Goal: Task Accomplishment & Management: Manage account settings

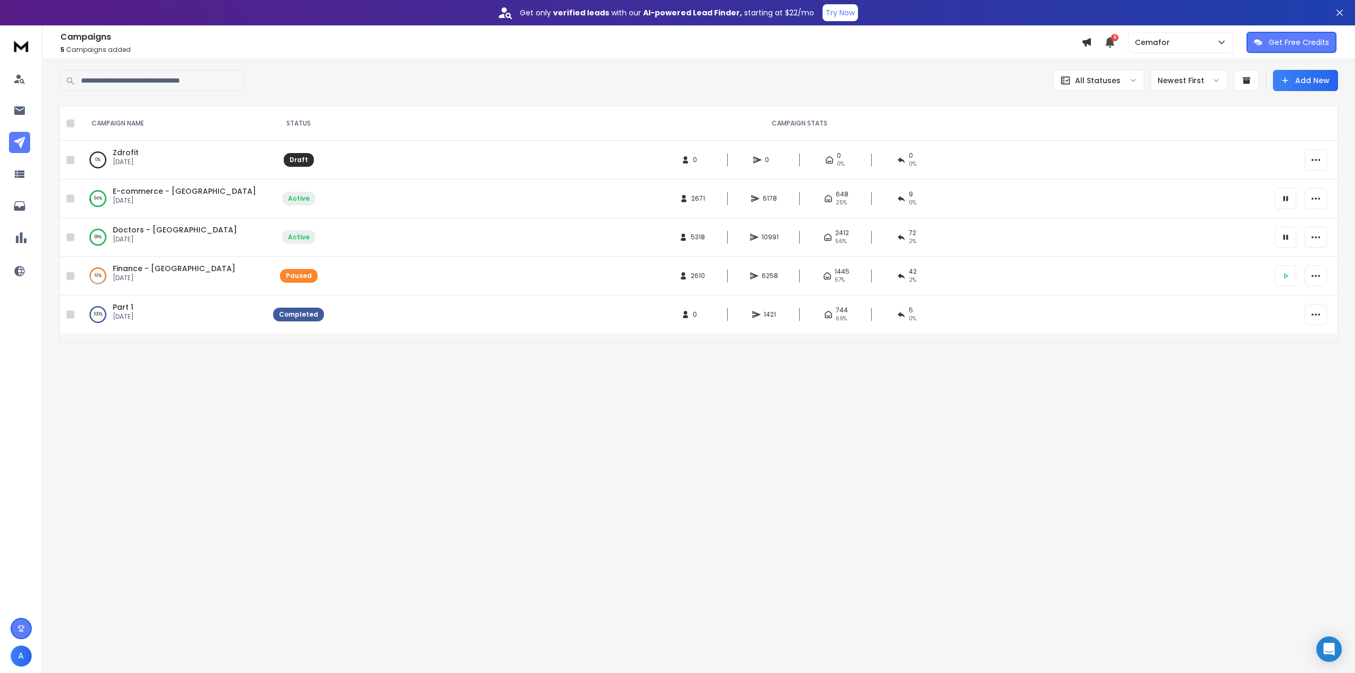
drag, startPoint x: 657, startPoint y: 101, endPoint x: 628, endPoint y: 102, distance: 29.7
click at [628, 102] on div "Campaigns 5 Campaigns Added All Statuses Newest First Add New CAMPAIGN NAME STA…" at bounding box center [698, 206] width 1278 height 273
click at [17, 110] on icon at bounding box center [19, 110] width 11 height 8
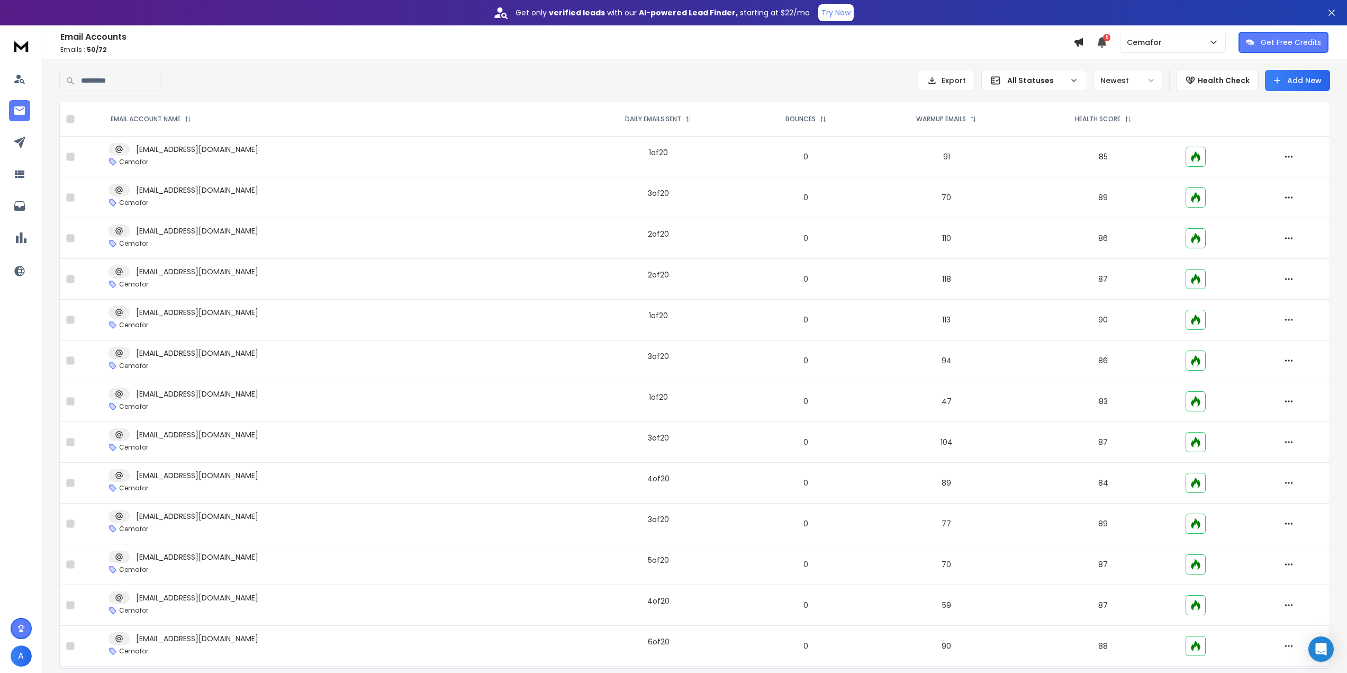
drag, startPoint x: 566, startPoint y: 79, endPoint x: 537, endPoint y: 81, distance: 29.7
click at [537, 81] on div at bounding box center [485, 80] width 852 height 21
click at [1191, 31] on div "Email Accounts Emails : 50 / 72 5 Cemafor Get Free Credits" at bounding box center [673, 42] width 1347 height 34
click at [1192, 39] on div "Cemafor" at bounding box center [1173, 42] width 92 height 11
click at [1176, 138] on div "My Workspace" at bounding box center [1163, 137] width 54 height 11
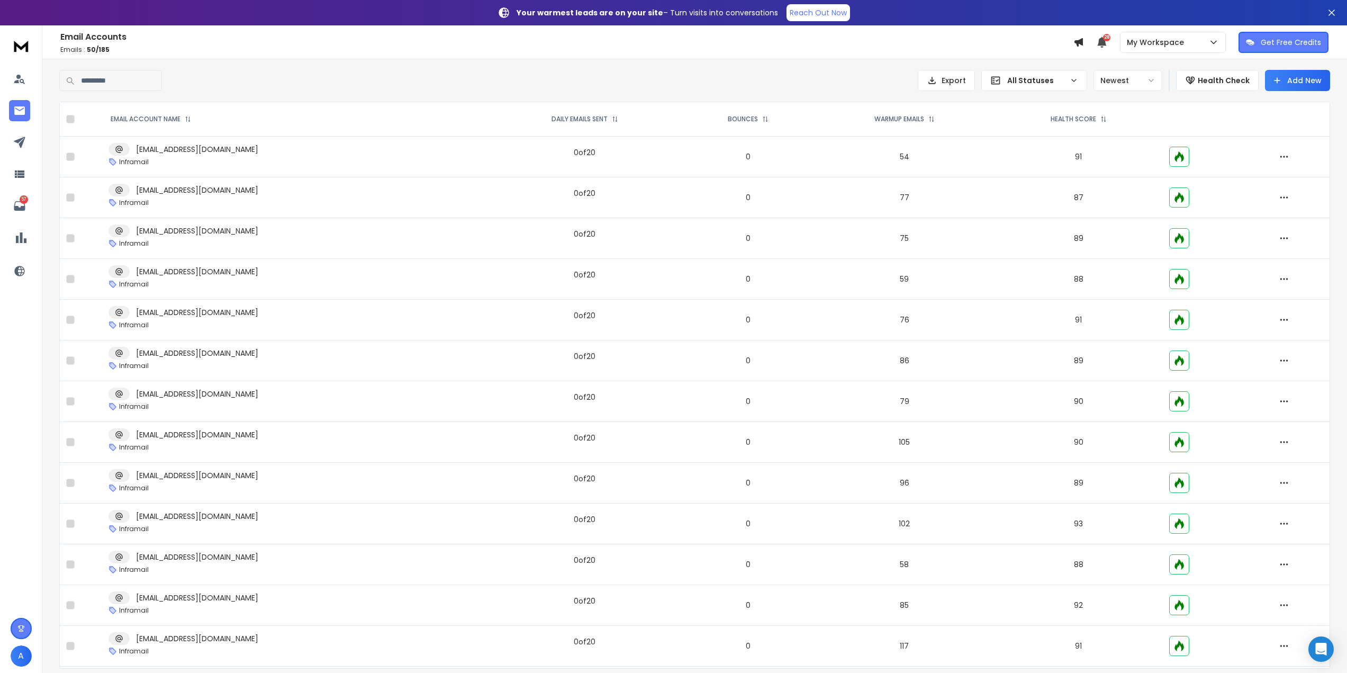
drag, startPoint x: 537, startPoint y: 92, endPoint x: 511, endPoint y: 90, distance: 26.0
click at [526, 88] on div at bounding box center [485, 80] width 852 height 21
click at [17, 204] on icon at bounding box center [19, 205] width 13 height 13
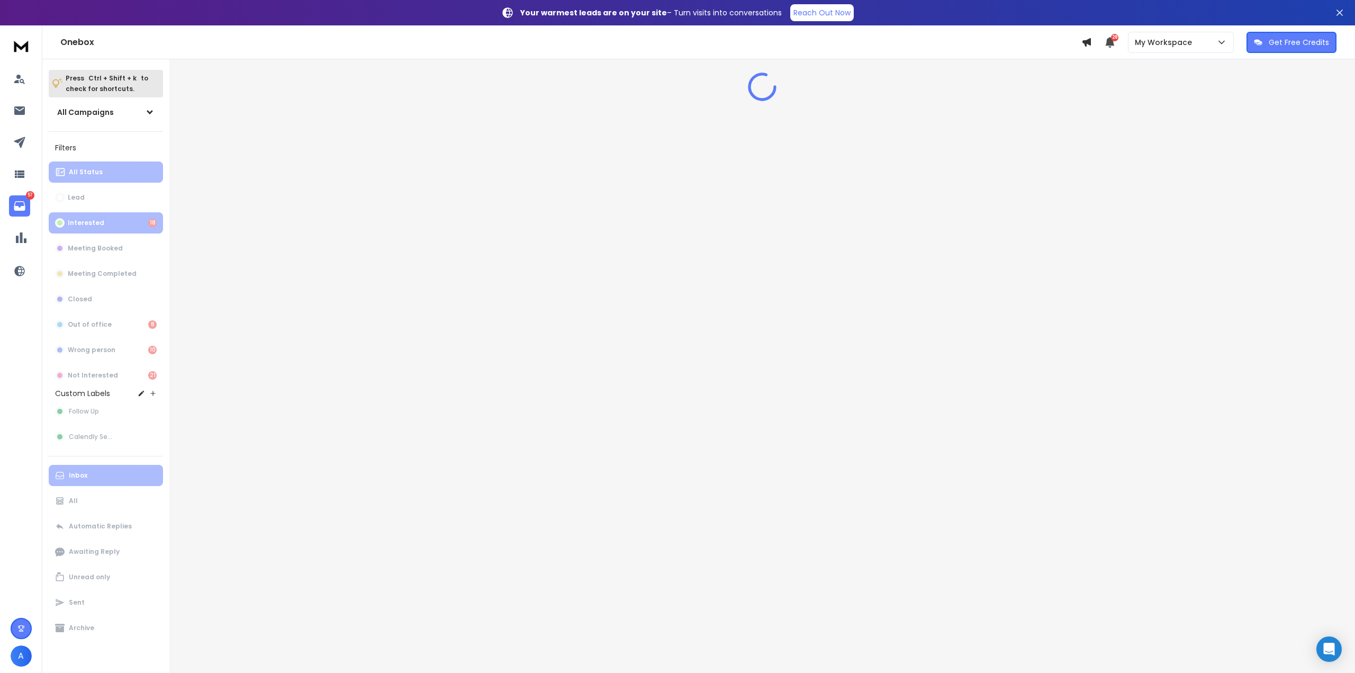
click at [96, 228] on div "All Status Lead Interested 18 Meeting Booked Meeting Completed Closed Out of of…" at bounding box center [106, 273] width 114 height 224
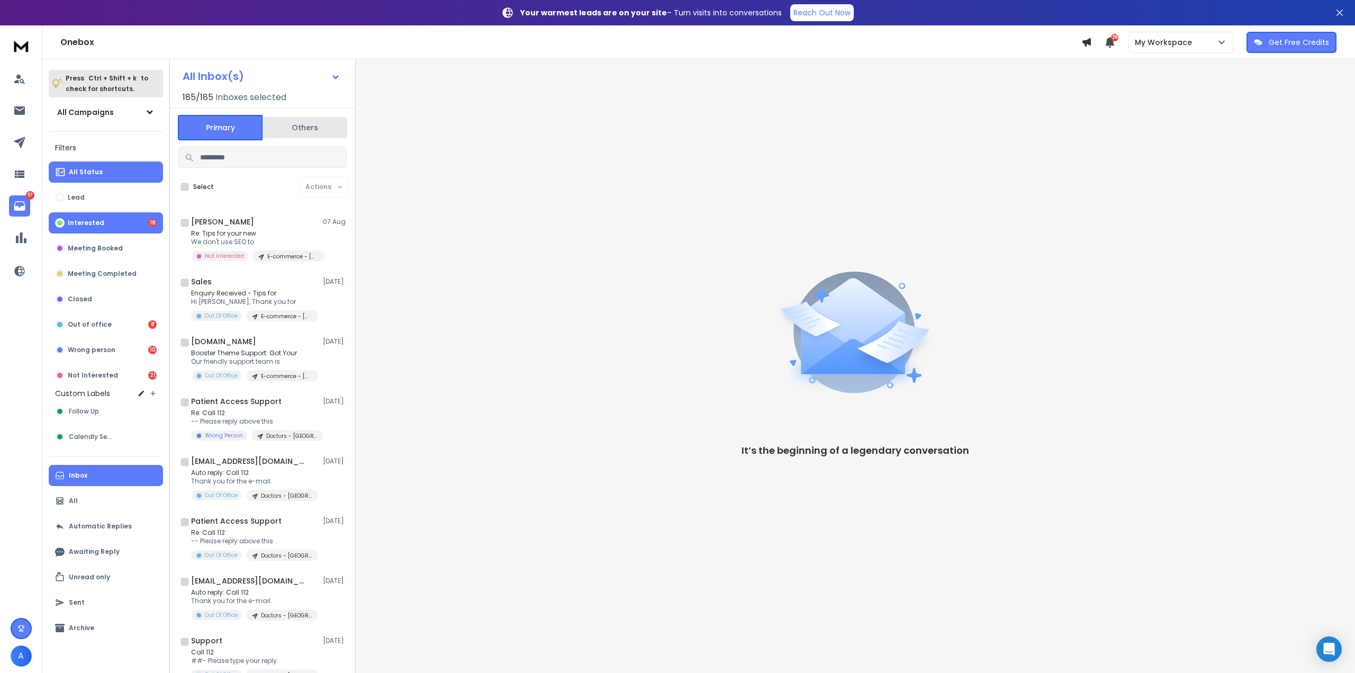
click at [102, 227] on button "Interested 18" at bounding box center [106, 222] width 114 height 21
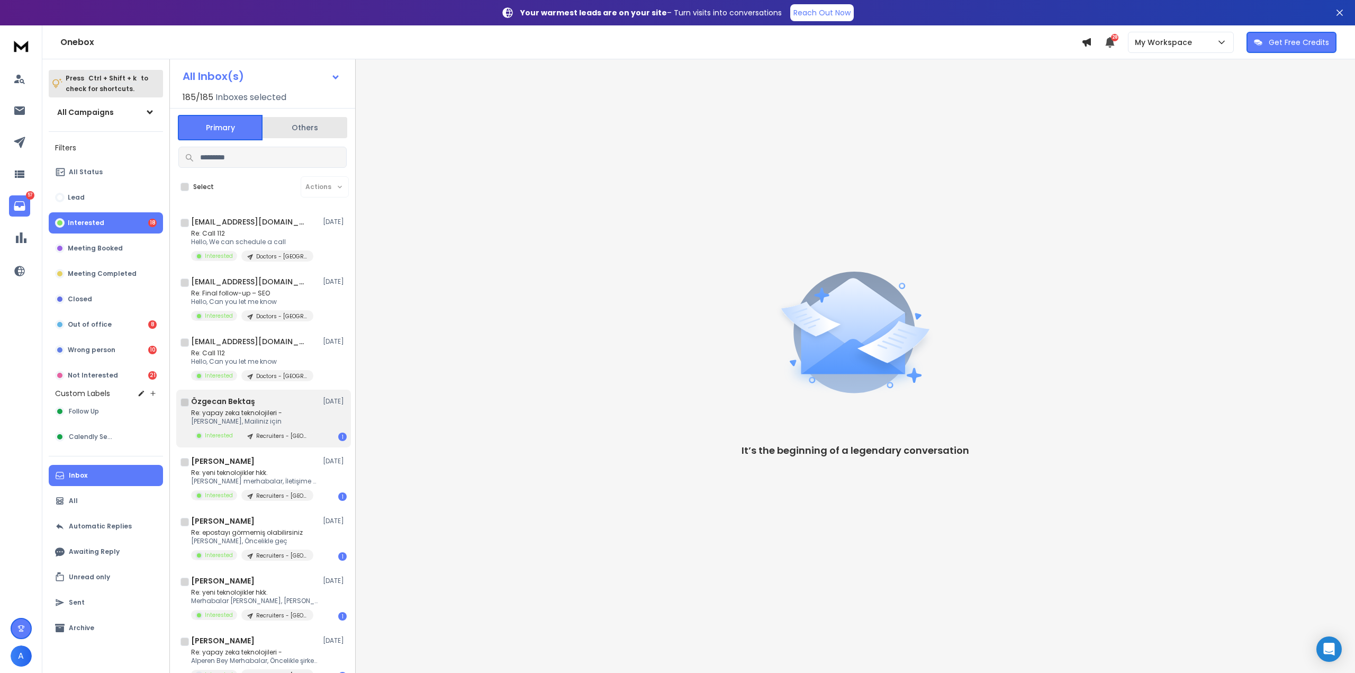
click at [283, 422] on p "Merhaba Alperen Bey, Mailiniz için" at bounding box center [252, 421] width 122 height 8
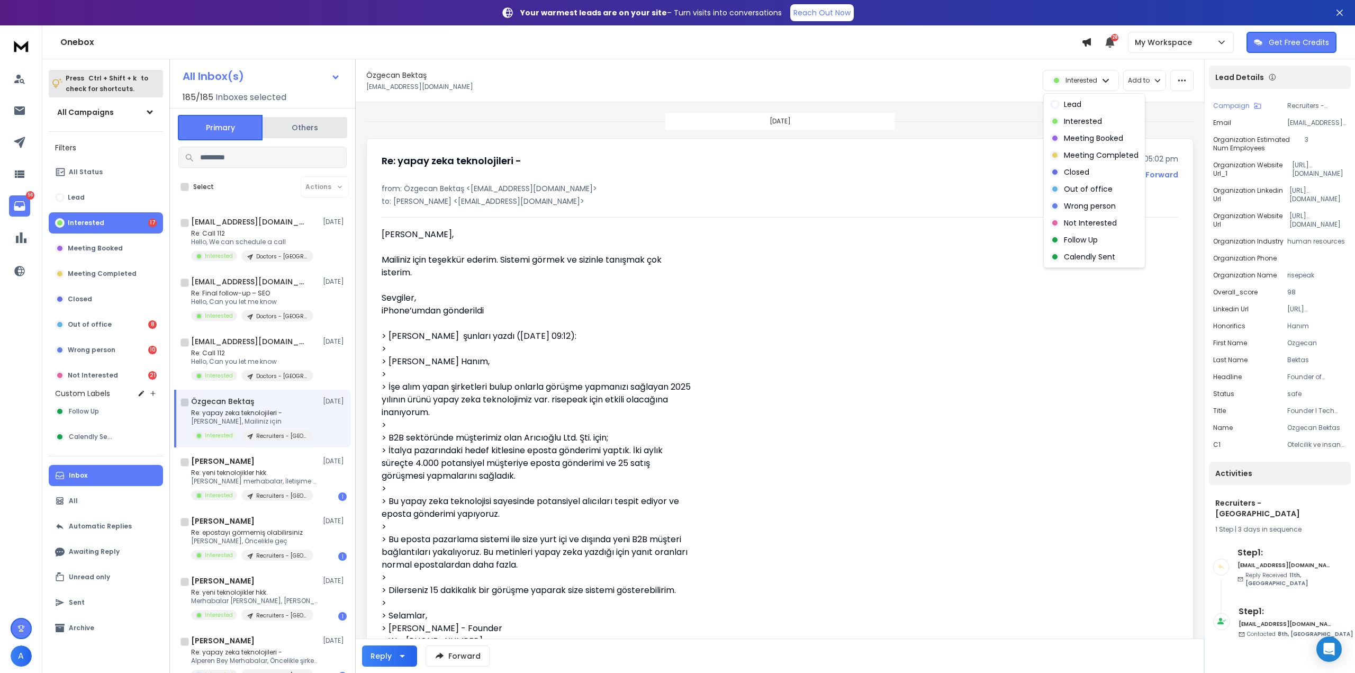
click at [1099, 78] on div "Interested" at bounding box center [1080, 80] width 75 height 20
click at [19, 145] on icon at bounding box center [19, 142] width 11 height 11
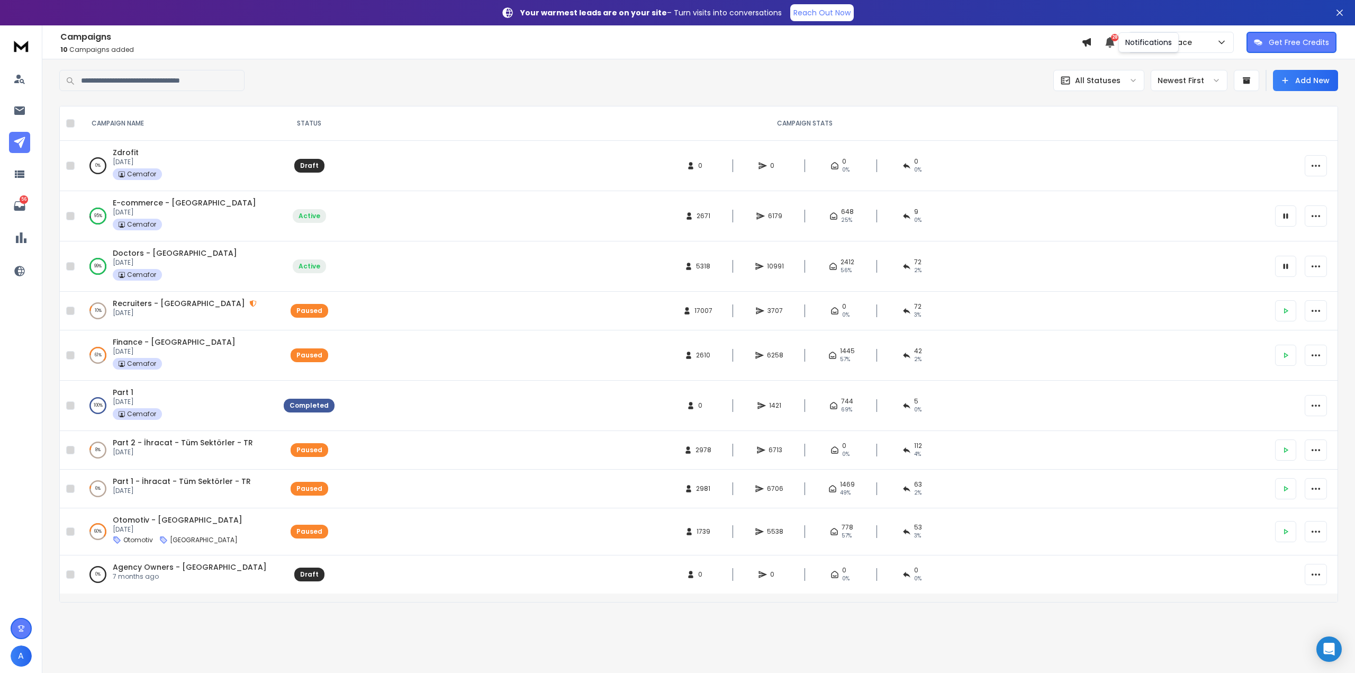
click at [1112, 46] on icon at bounding box center [1109, 42] width 11 height 11
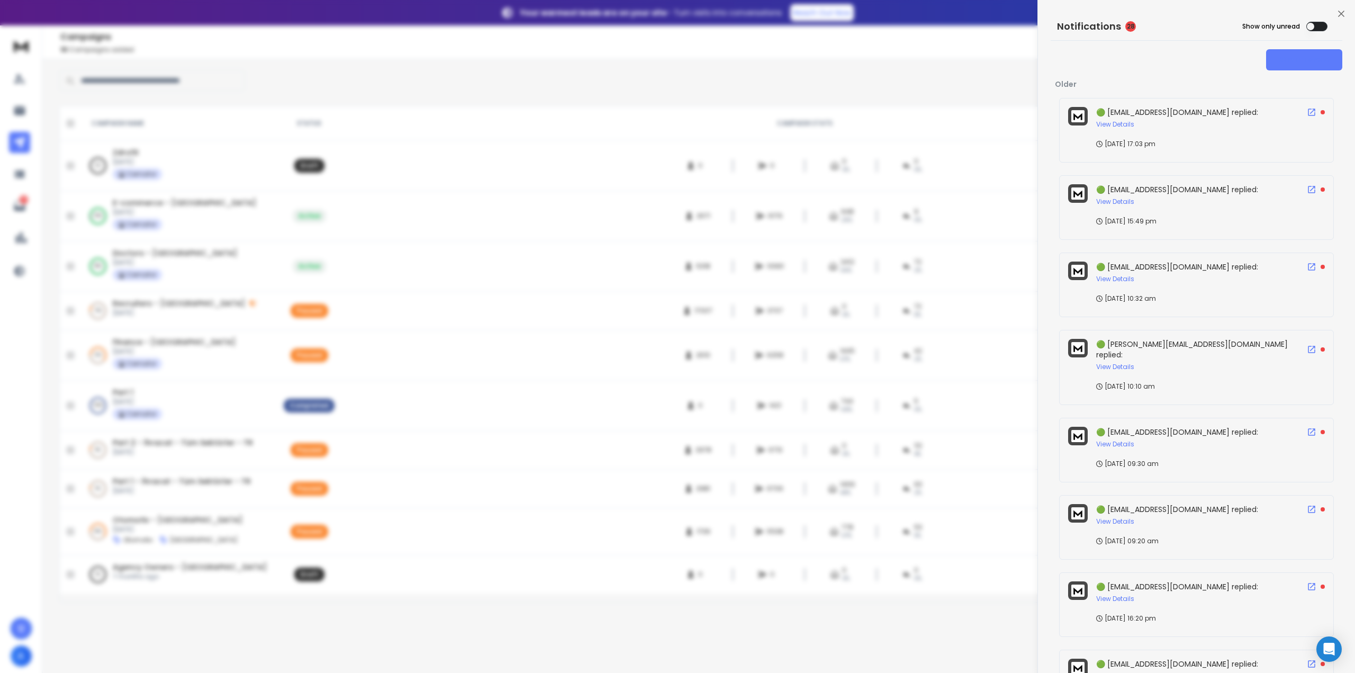
click at [1312, 56] on span "Mark all as read" at bounding box center [1304, 60] width 50 height 8
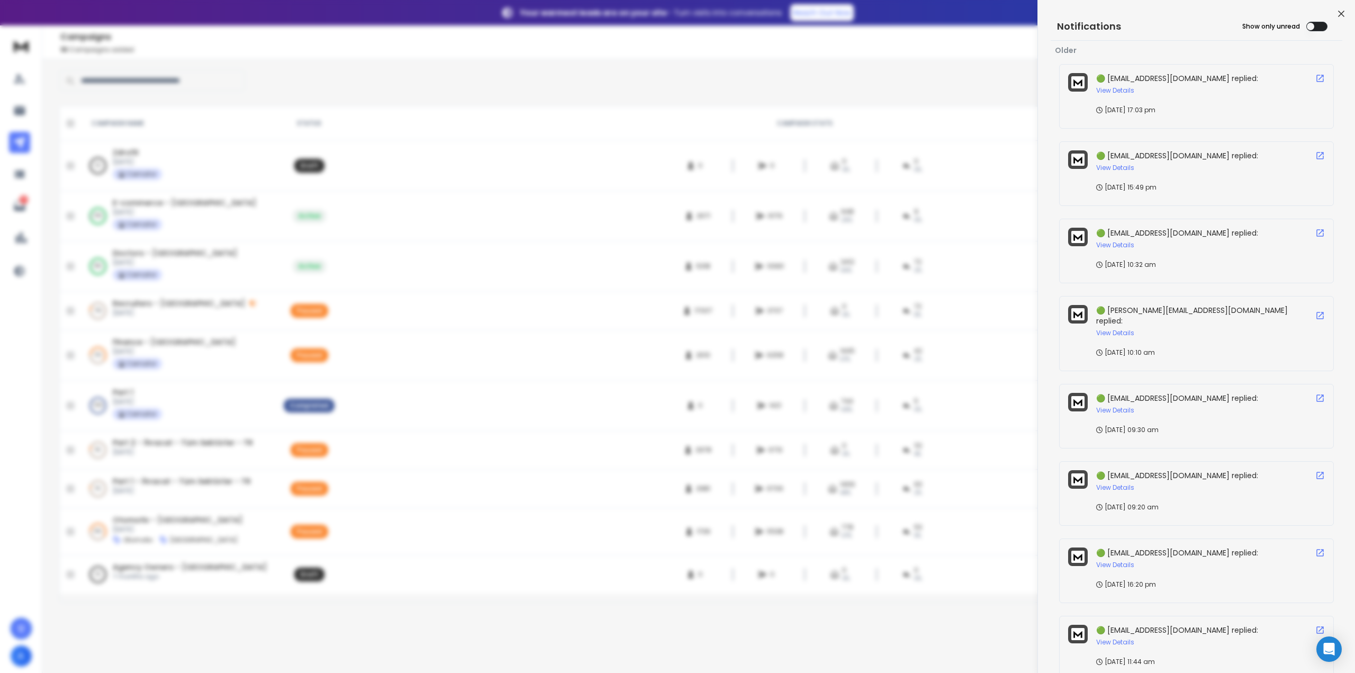
click at [1340, 14] on icon "button" at bounding box center [1341, 13] width 11 height 11
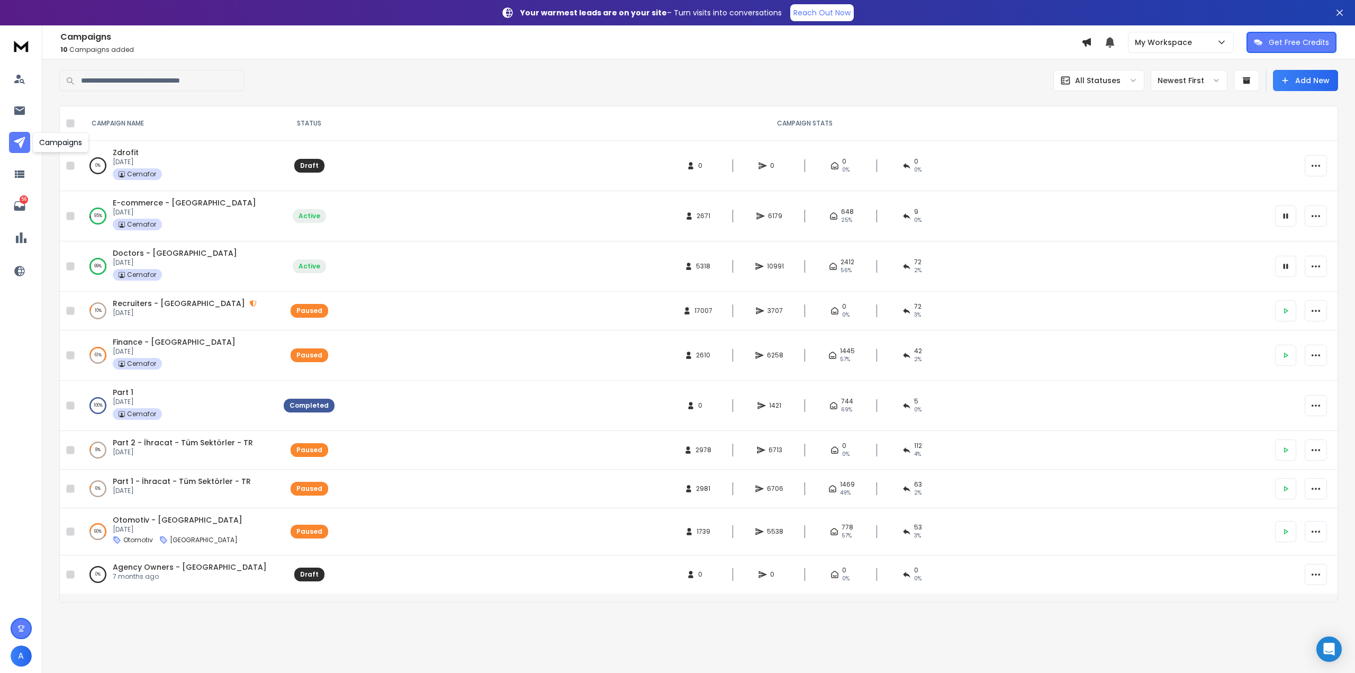
click at [23, 142] on icon at bounding box center [19, 142] width 11 height 11
